Goal: Transaction & Acquisition: Subscribe to service/newsletter

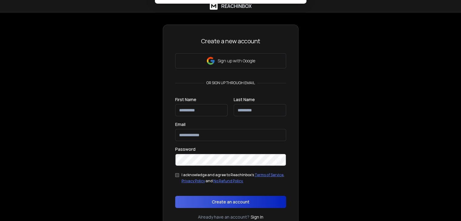
click at [250, 41] on button "Later" at bounding box center [250, 39] width 27 height 15
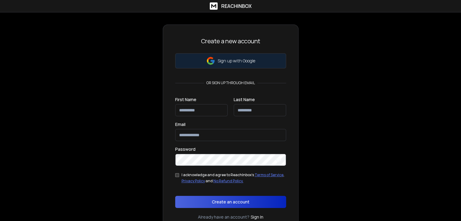
click at [224, 58] on p "Sign up with Google" at bounding box center [237, 61] width 38 height 6
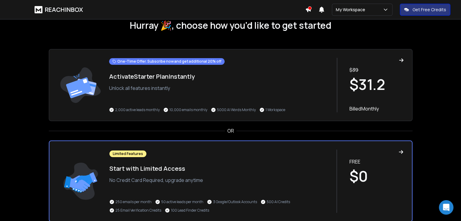
scroll to position [17, 0]
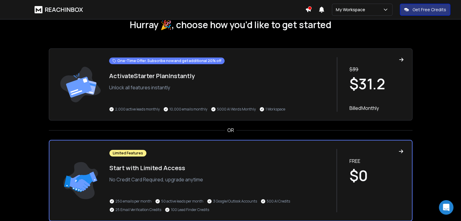
click at [302, 173] on div "Limited Features Start with Limited Access No Credit Card Required, upgrade any…" at bounding box center [219, 180] width 221 height 63
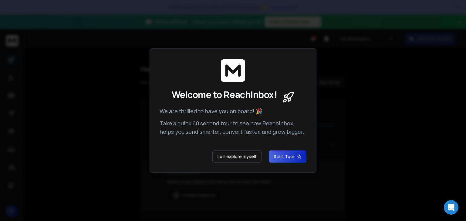
click at [281, 155] on span "Start Tour" at bounding box center [288, 157] width 28 height 6
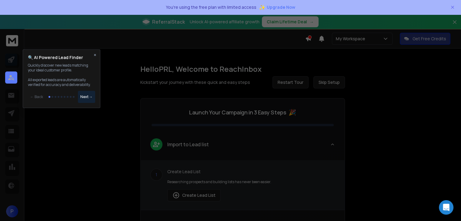
click at [87, 96] on button "Next →" at bounding box center [86, 97] width 17 height 12
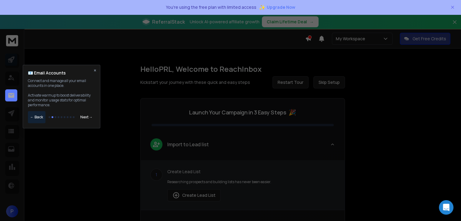
click at [35, 116] on button "← Back" at bounding box center [37, 117] width 18 height 12
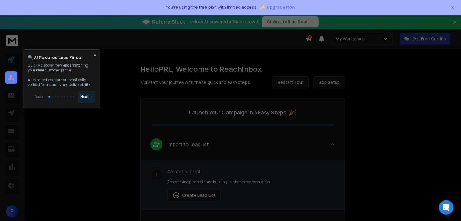
click at [87, 99] on button "Next →" at bounding box center [86, 97] width 17 height 12
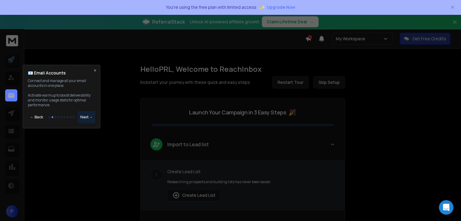
click at [87, 118] on button "Next →" at bounding box center [86, 117] width 17 height 12
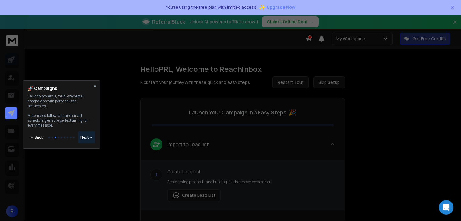
click at [86, 138] on button "Next →" at bounding box center [86, 138] width 17 height 12
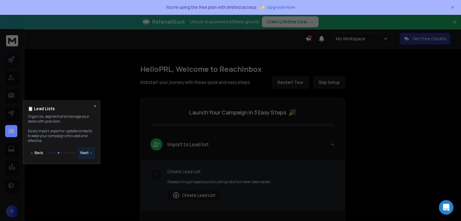
click at [87, 153] on button "Next →" at bounding box center [86, 153] width 17 height 12
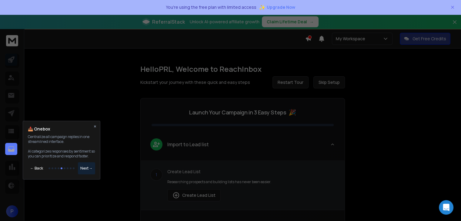
click at [86, 170] on button "Next →" at bounding box center [86, 169] width 17 height 12
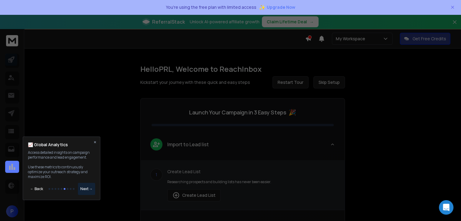
click at [86, 190] on button "Next →" at bounding box center [86, 189] width 17 height 12
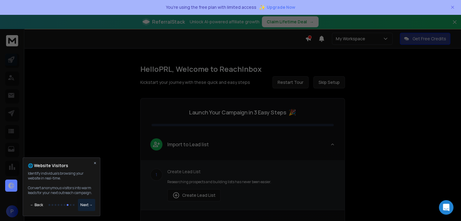
click at [86, 208] on button "Next →" at bounding box center [86, 205] width 17 height 12
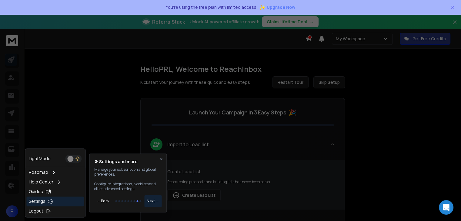
click at [150, 201] on button "Next →" at bounding box center [152, 201] width 17 height 12
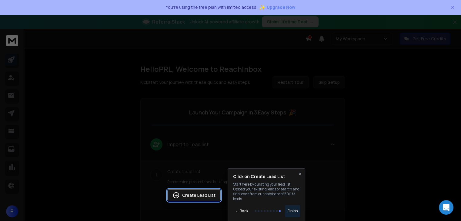
click at [295, 213] on button "Finish" at bounding box center [292, 211] width 15 height 12
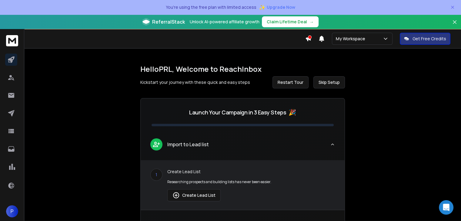
click at [239, 9] on p "You're using the free plan with limited access" at bounding box center [211, 7] width 91 height 6
click at [453, 7] on icon "Close notification" at bounding box center [452, 7] width 2 height 2
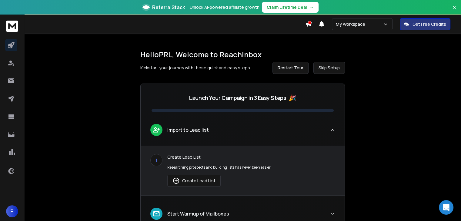
click at [457, 6] on icon "Close banner" at bounding box center [454, 7] width 5 height 5
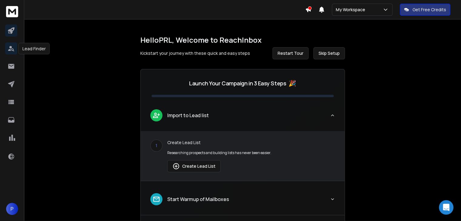
click at [12, 51] on icon at bounding box center [11, 48] width 7 height 7
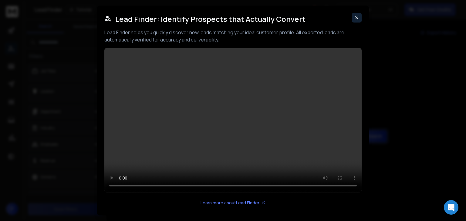
click at [358, 21] on button at bounding box center [357, 18] width 10 height 10
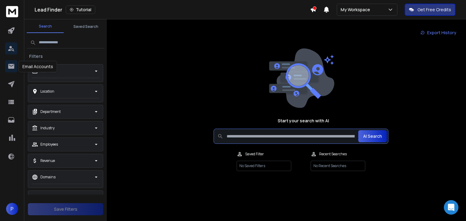
click at [14, 67] on icon at bounding box center [11, 66] width 6 height 5
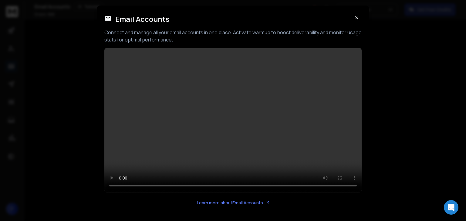
click at [136, 145] on video at bounding box center [232, 120] width 257 height 145
click at [248, 156] on video at bounding box center [232, 120] width 257 height 145
click at [153, 137] on video at bounding box center [232, 120] width 257 height 145
drag, startPoint x: 243, startPoint y: 111, endPoint x: 249, endPoint y: 110, distance: 6.1
click at [249, 110] on video at bounding box center [232, 120] width 257 height 145
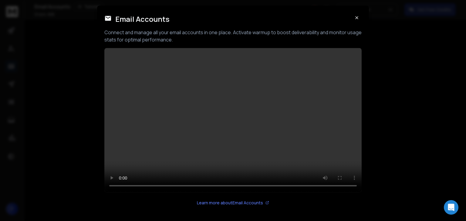
click at [250, 110] on video at bounding box center [232, 120] width 257 height 145
click at [357, 16] on icon at bounding box center [356, 17] width 5 height 5
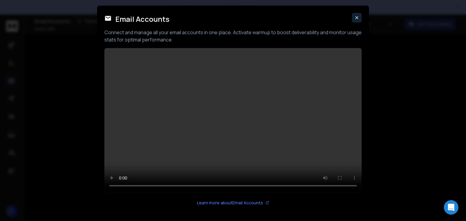
click at [354, 18] on icon at bounding box center [356, 17] width 5 height 5
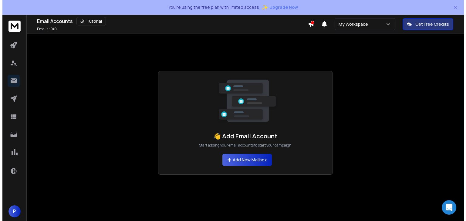
scroll to position [9, 0]
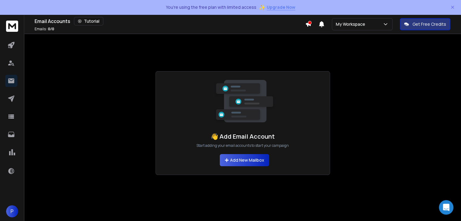
click at [281, 6] on span "Upgrade Now" at bounding box center [281, 7] width 29 height 6
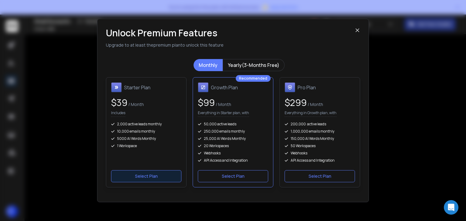
click at [154, 174] on button "Select Plan" at bounding box center [146, 176] width 70 height 12
